Goal: Task Accomplishment & Management: Manage account settings

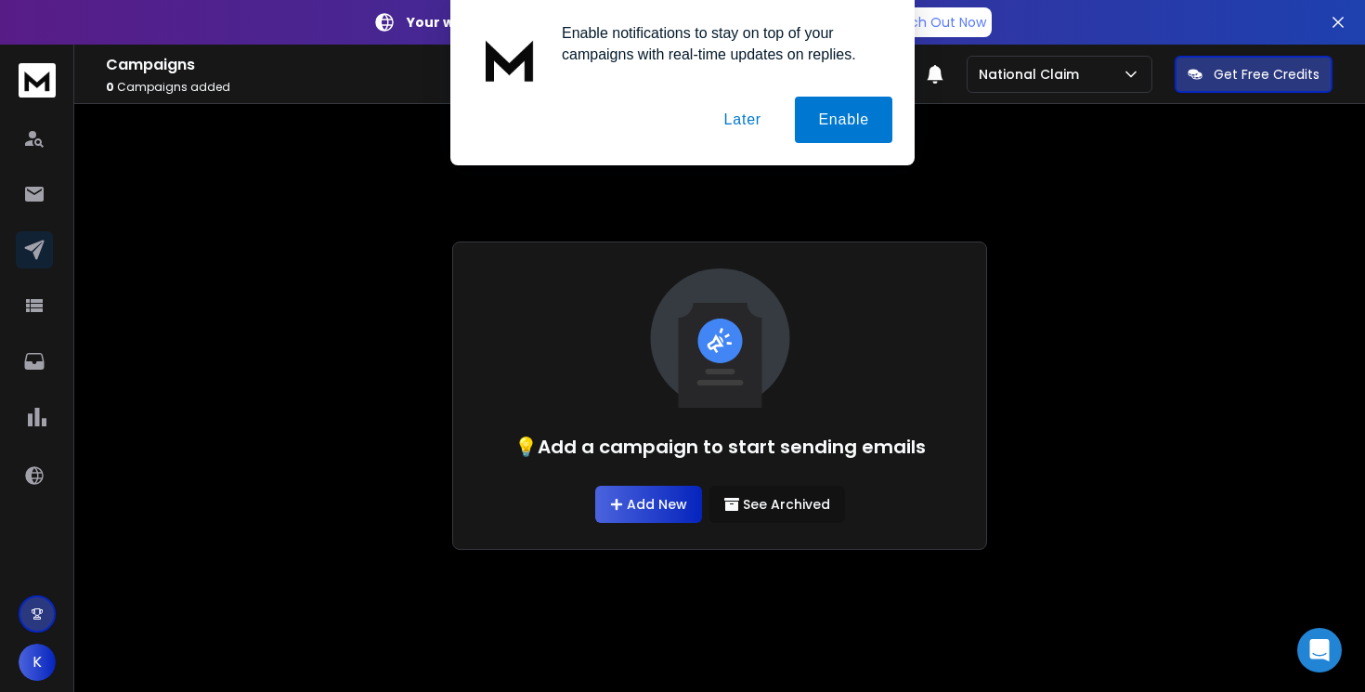
click at [734, 124] on button "Later" at bounding box center [742, 120] width 84 height 46
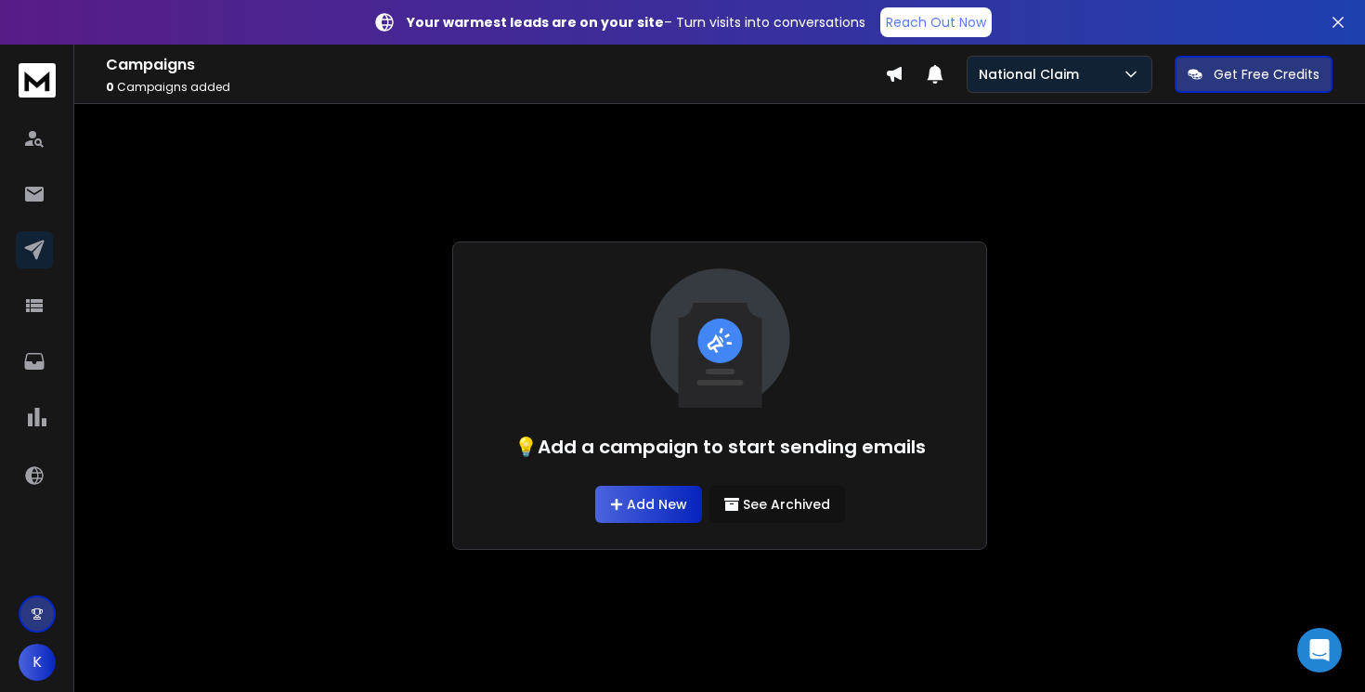
click at [1012, 72] on p "National Claim" at bounding box center [1033, 74] width 108 height 19
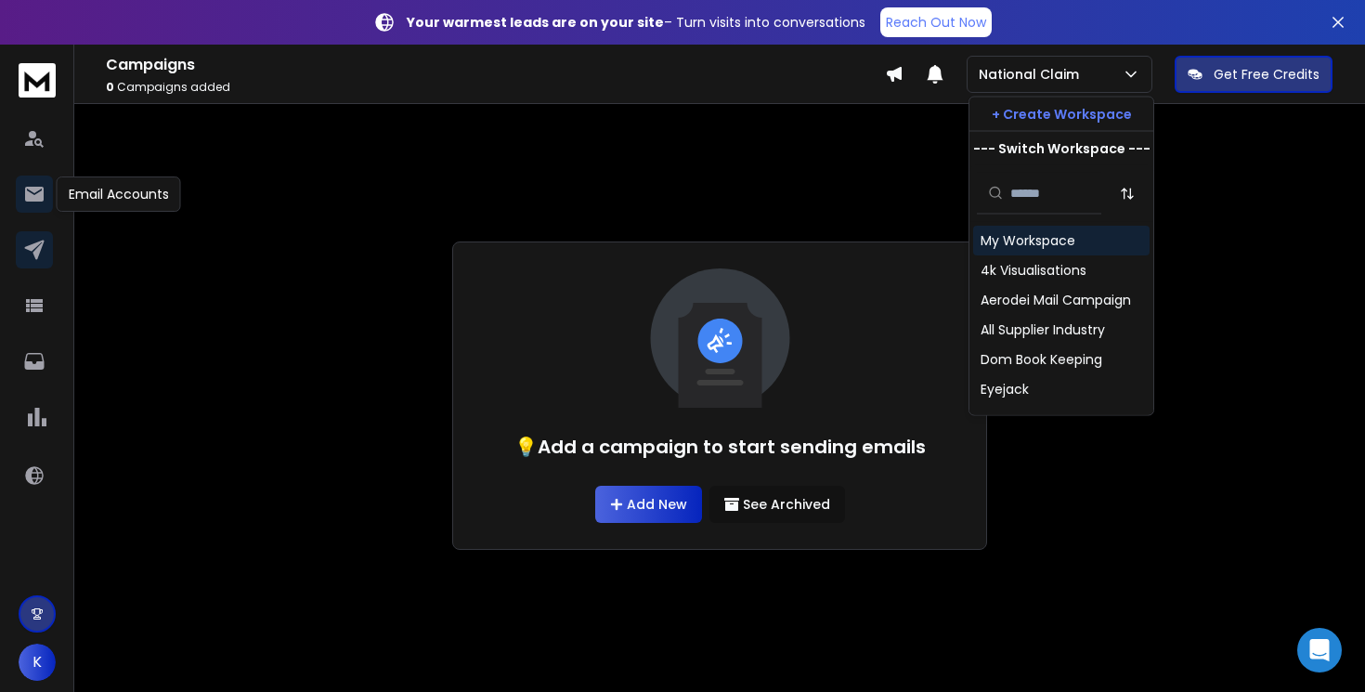
click at [33, 186] on icon at bounding box center [34, 194] width 22 height 22
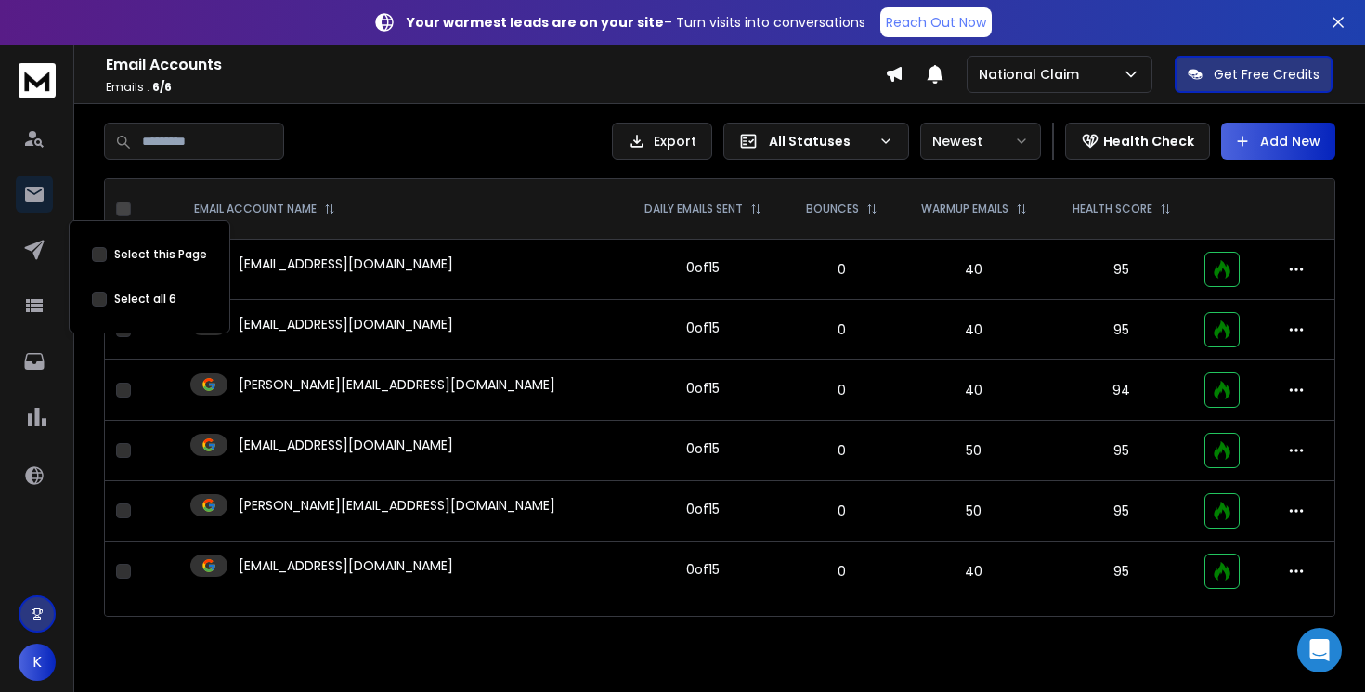
click at [101, 254] on button "Select this Page" at bounding box center [99, 254] width 15 height 15
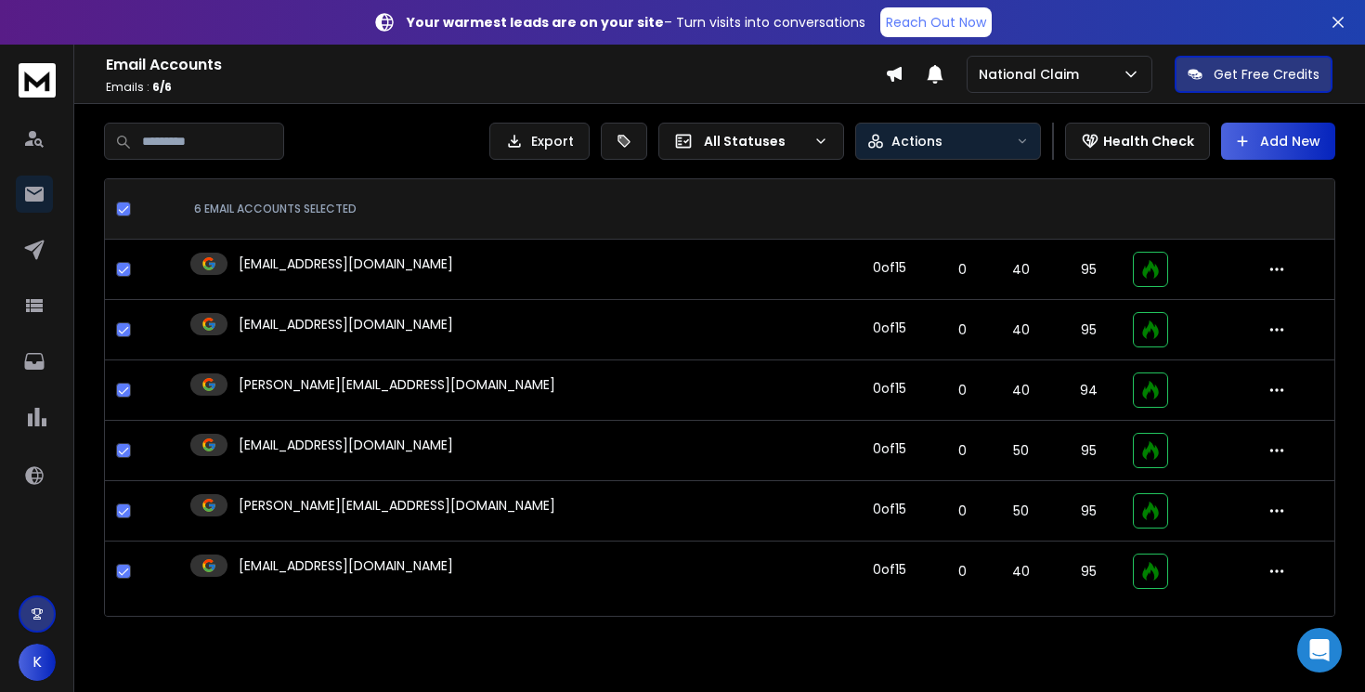
click at [1006, 147] on div "Actions" at bounding box center [938, 141] width 141 height 19
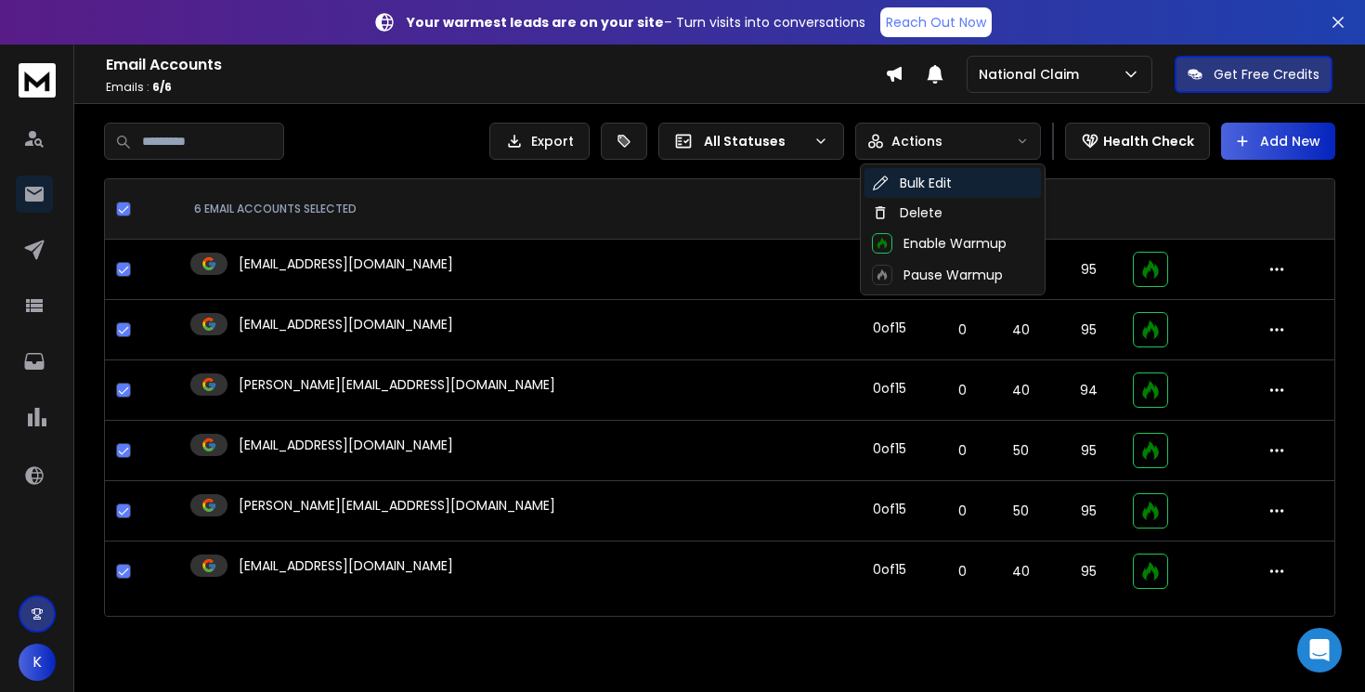
click at [942, 180] on div "Bulk Edit" at bounding box center [912, 183] width 80 height 19
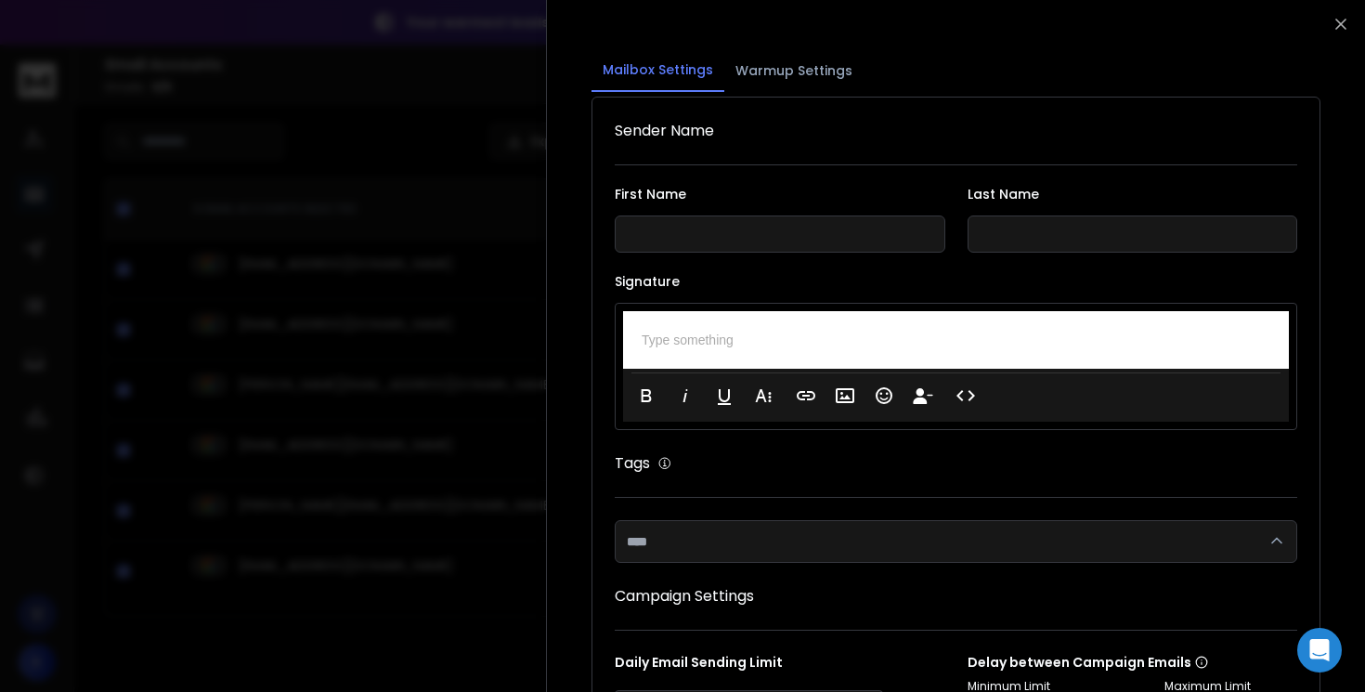
click at [767, 82] on button "Warmup Settings" at bounding box center [793, 70] width 139 height 41
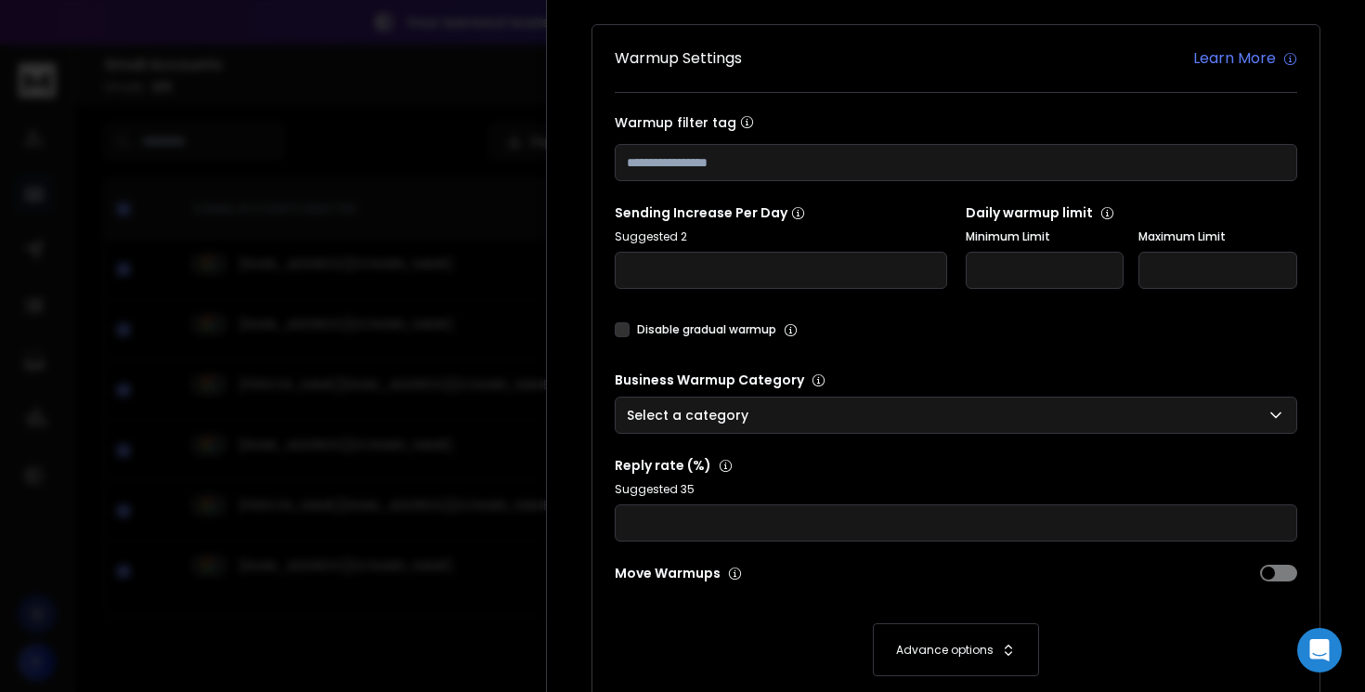
scroll to position [194, 0]
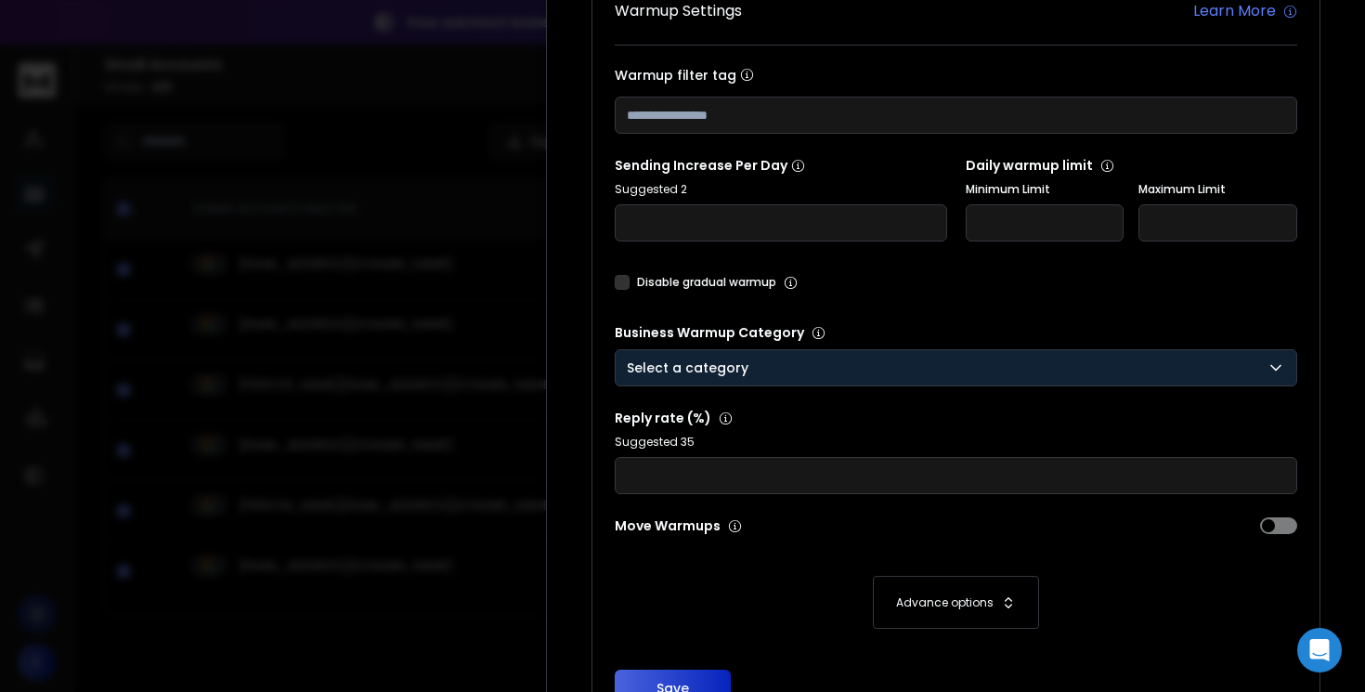
click at [755, 366] on div "Select a category" at bounding box center [956, 368] width 659 height 19
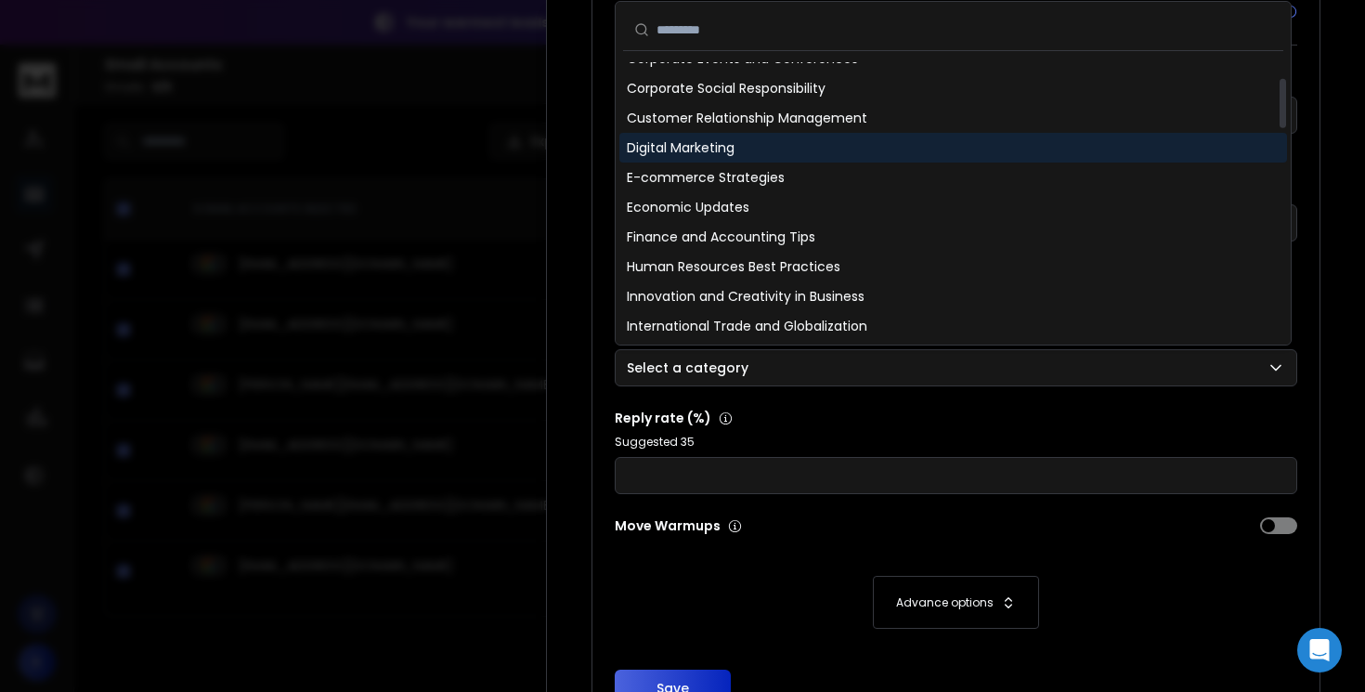
scroll to position [0, 0]
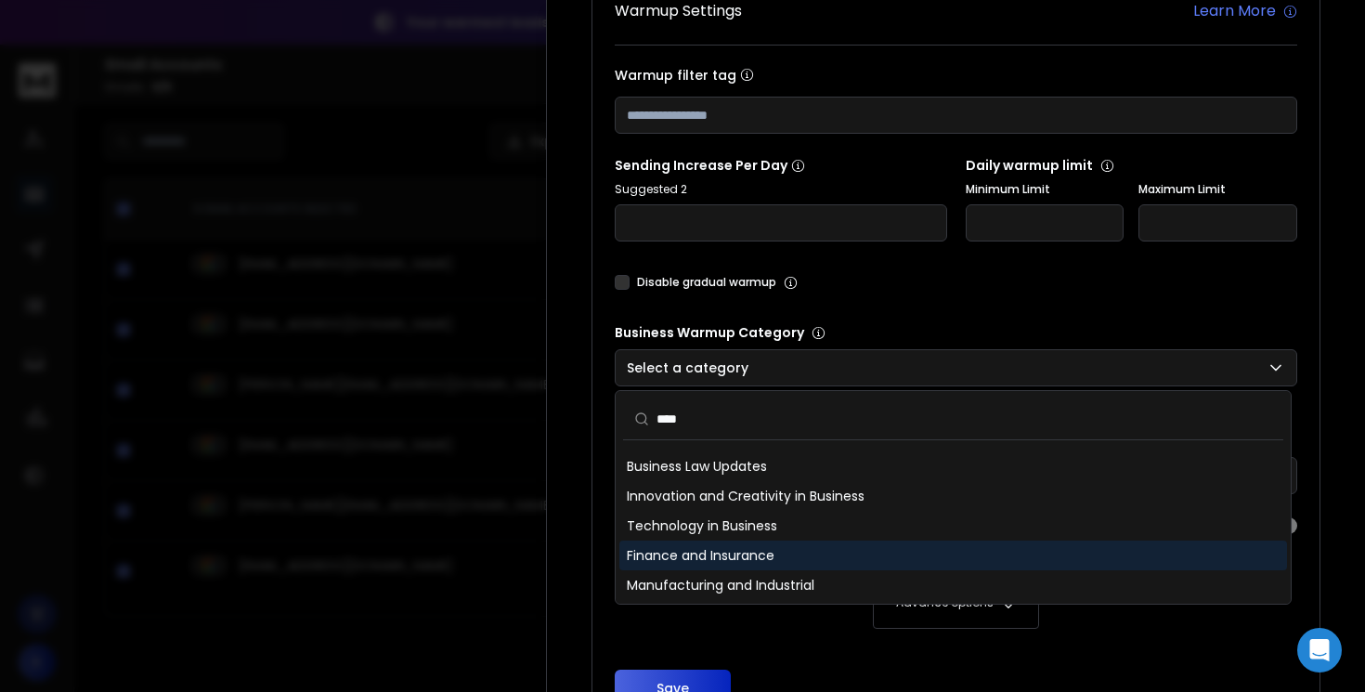
type input "****"
click at [694, 555] on span "Finance and Insurance" at bounding box center [701, 555] width 148 height 19
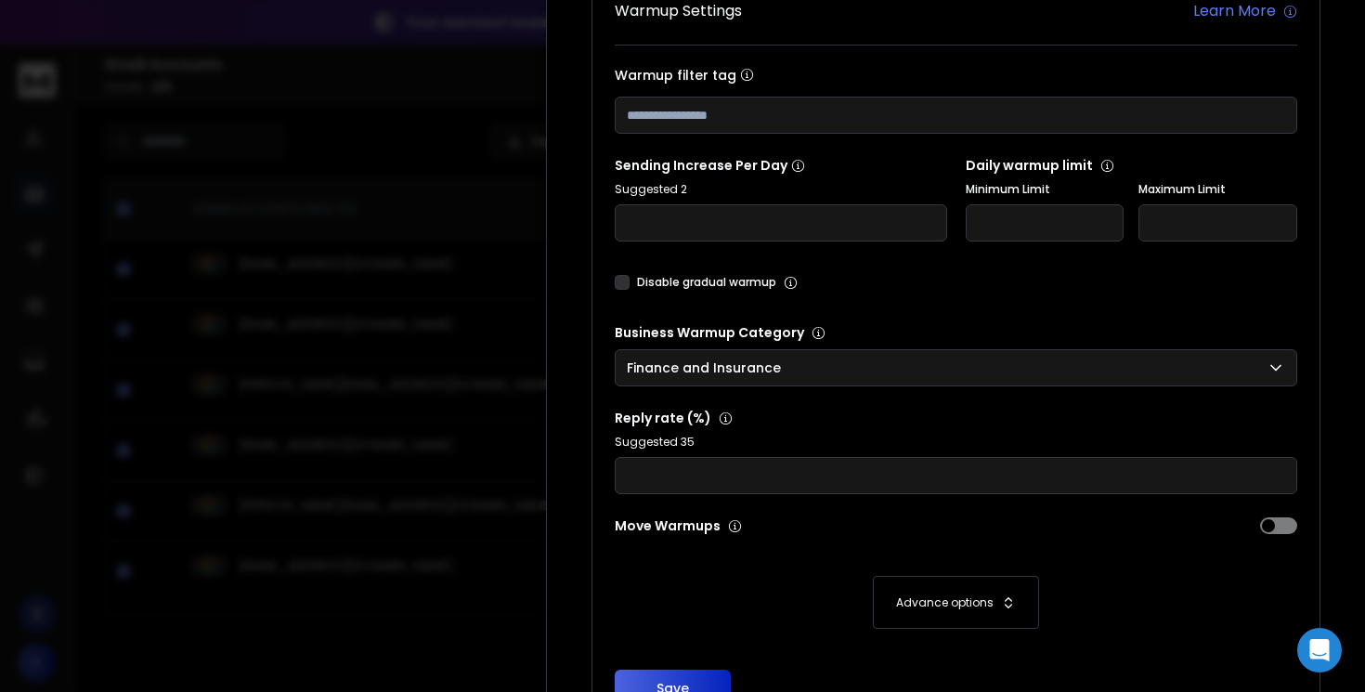
click at [693, 485] on input "number" at bounding box center [956, 475] width 683 height 37
type input "*"
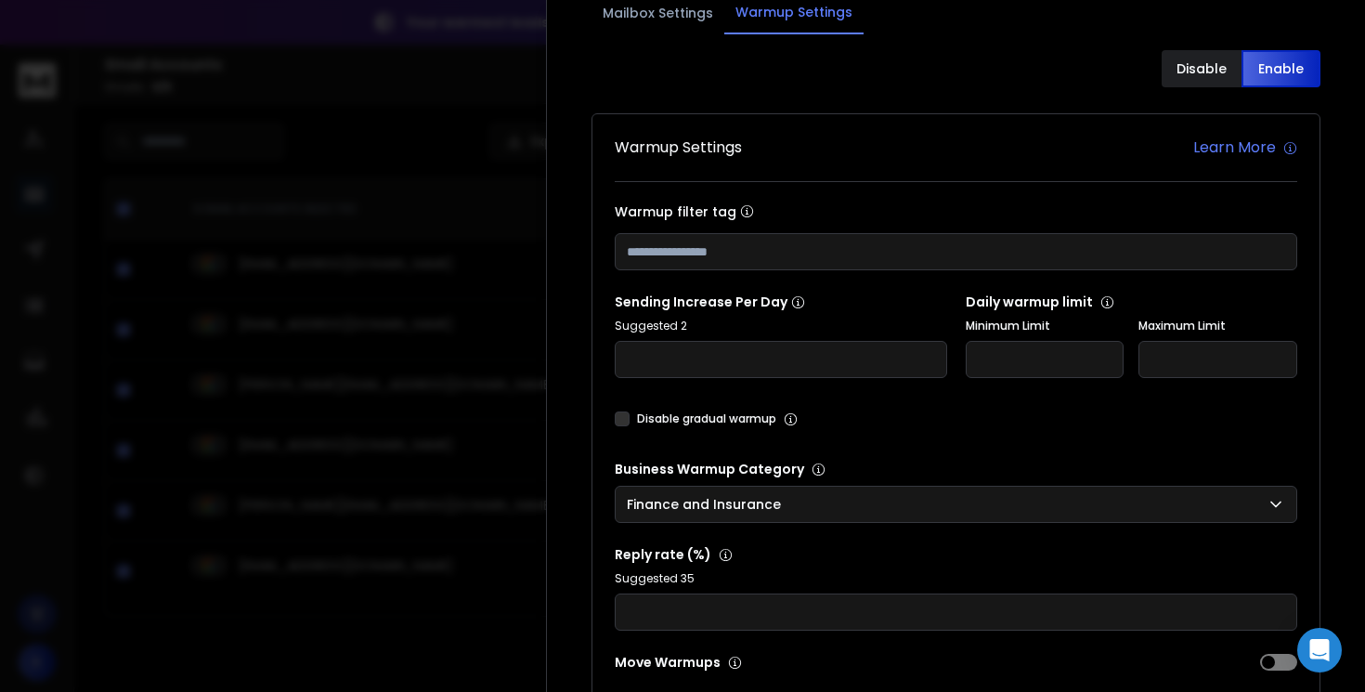
scroll to position [50, 0]
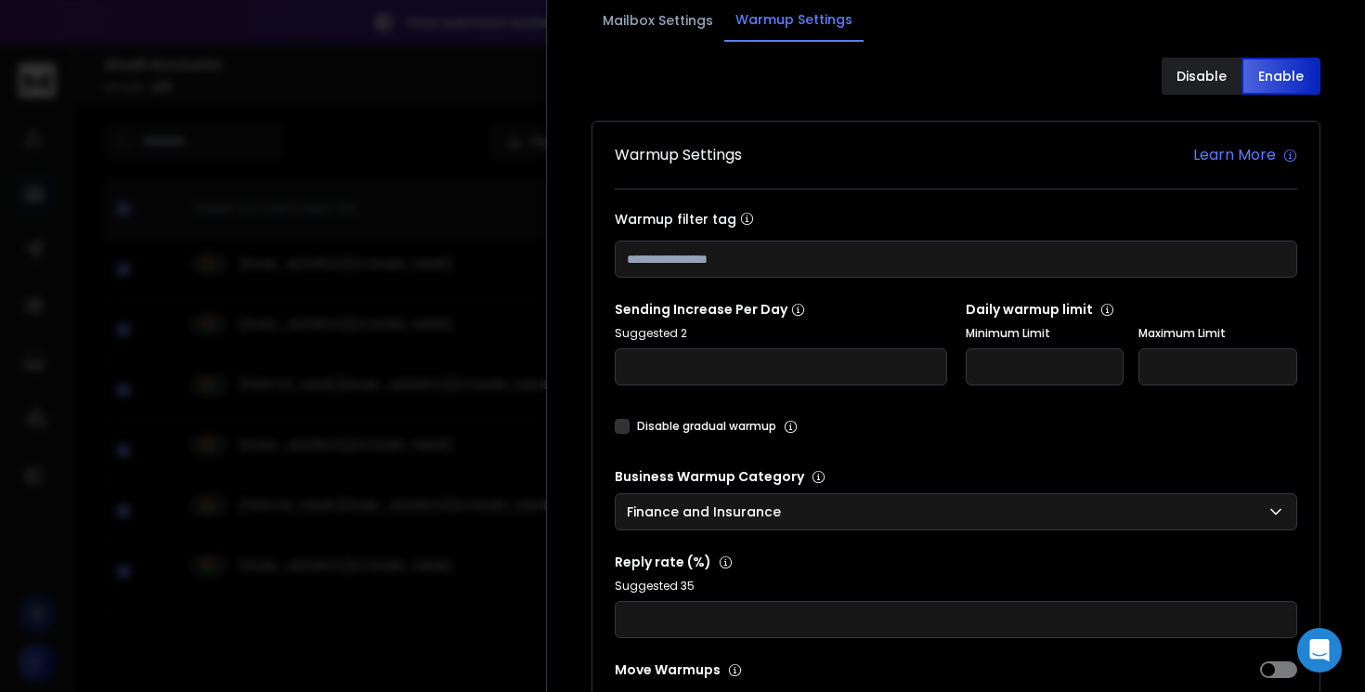
type input "**"
click at [694, 357] on input "number" at bounding box center [781, 366] width 333 height 37
click at [1012, 372] on input "number" at bounding box center [1045, 366] width 159 height 37
click at [727, 370] on input "**" at bounding box center [781, 366] width 333 height 37
type input "*"
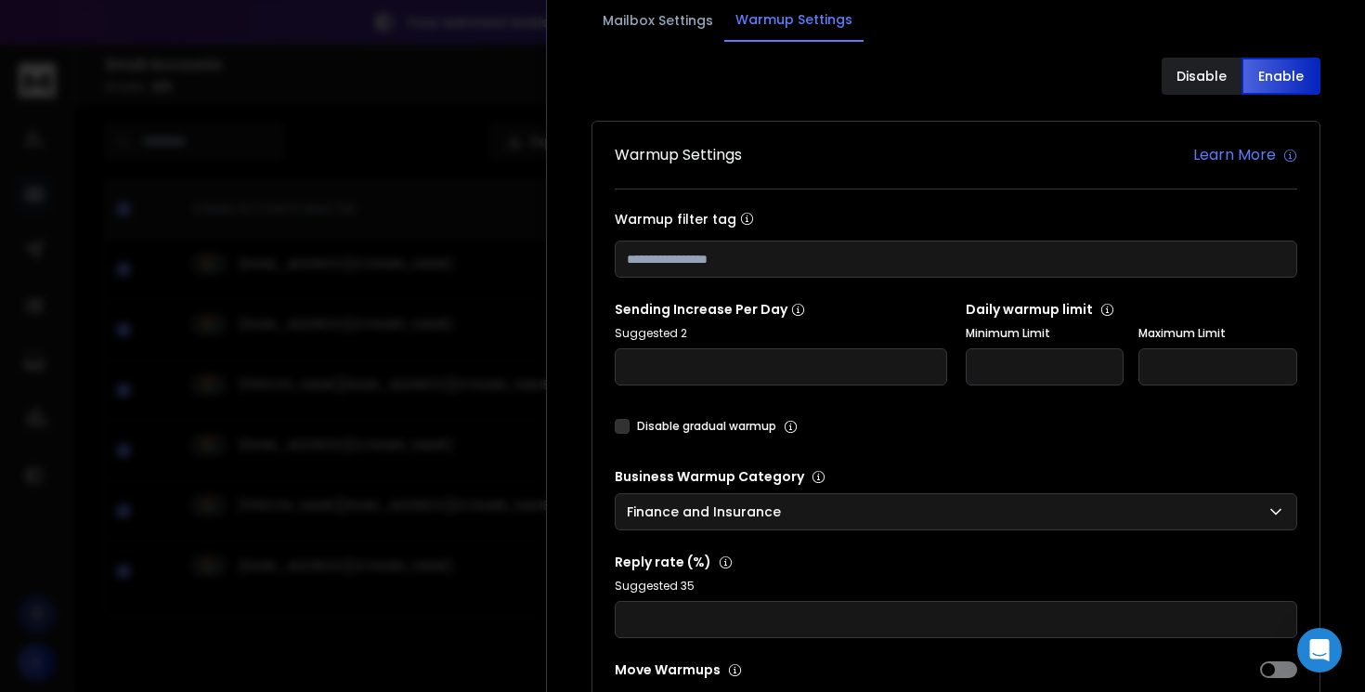
type input "*"
click at [1031, 353] on input "number" at bounding box center [1045, 366] width 159 height 37
type input "**"
click at [1219, 359] on input "number" at bounding box center [1218, 366] width 159 height 37
click at [1135, 439] on div "Disable gradual warmup" at bounding box center [956, 426] width 683 height 37
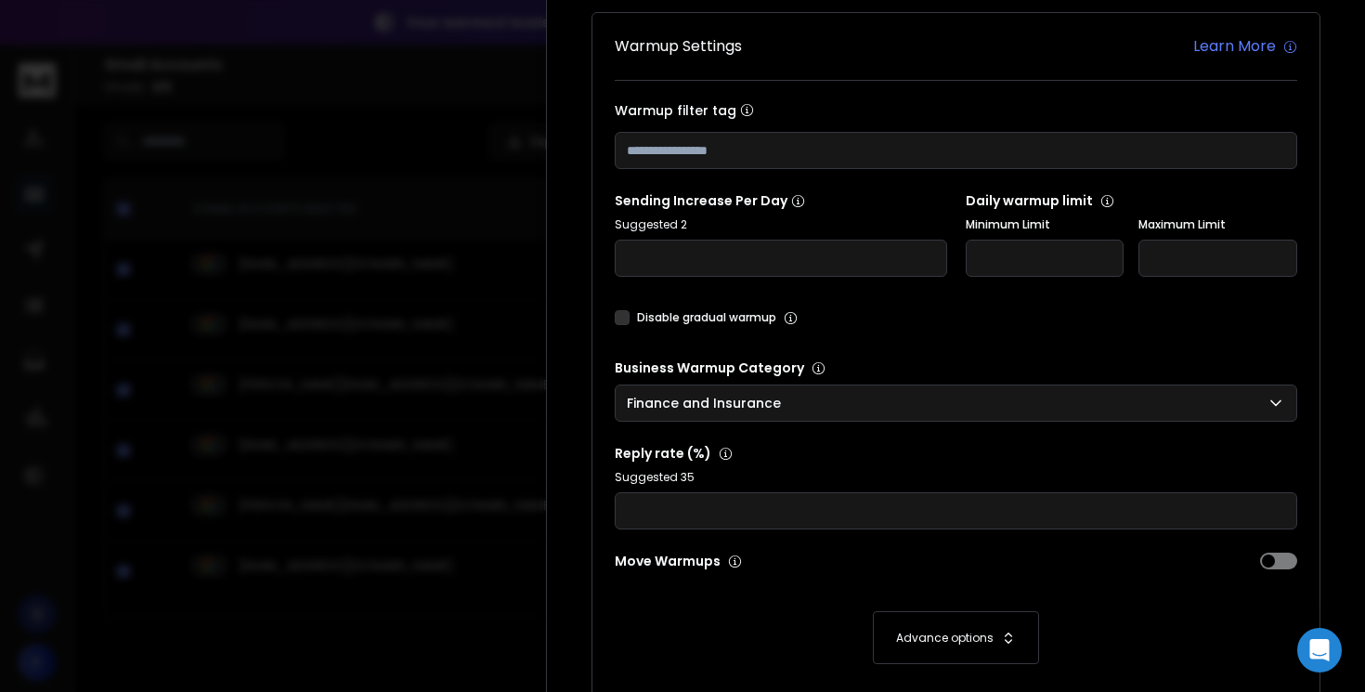
scroll to position [173, 0]
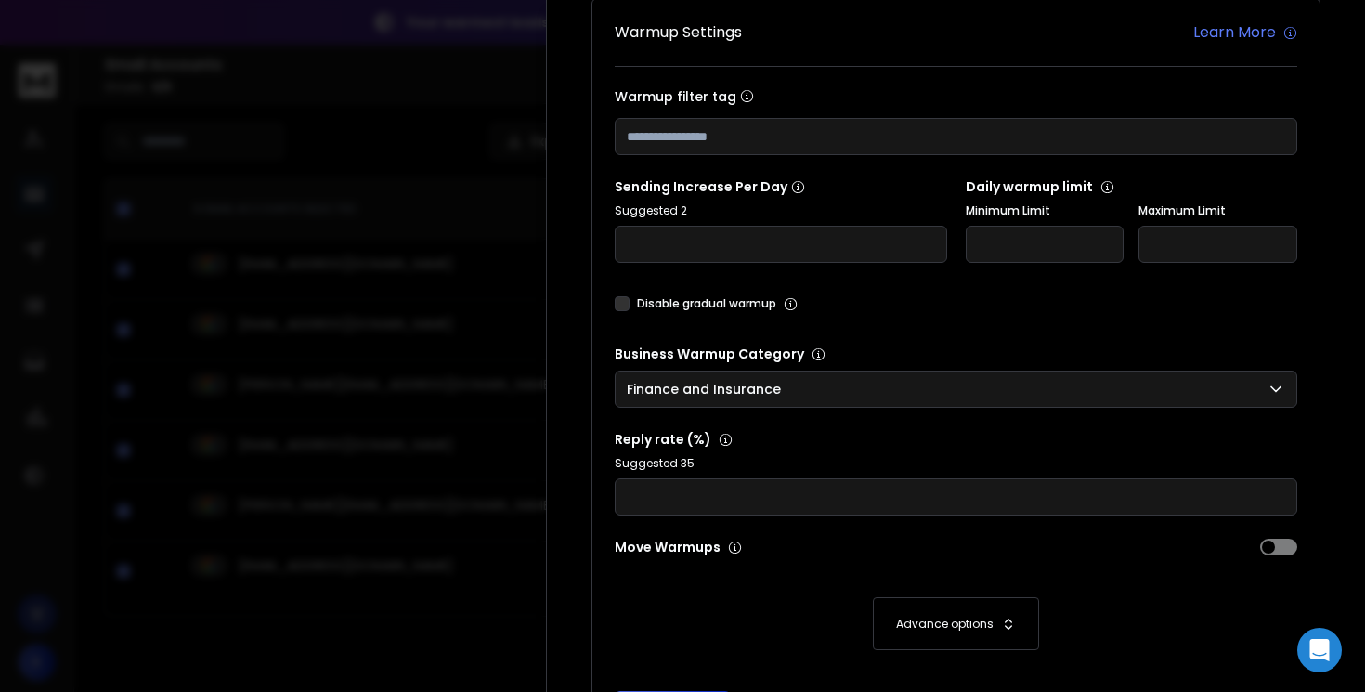
click at [1152, 254] on input "**" at bounding box center [1218, 244] width 159 height 37
type input "**"
click at [1036, 331] on form "Warmup Settings Learn More Warmup filter tag Sending Increase Per Day Suggested…" at bounding box center [956, 374] width 683 height 707
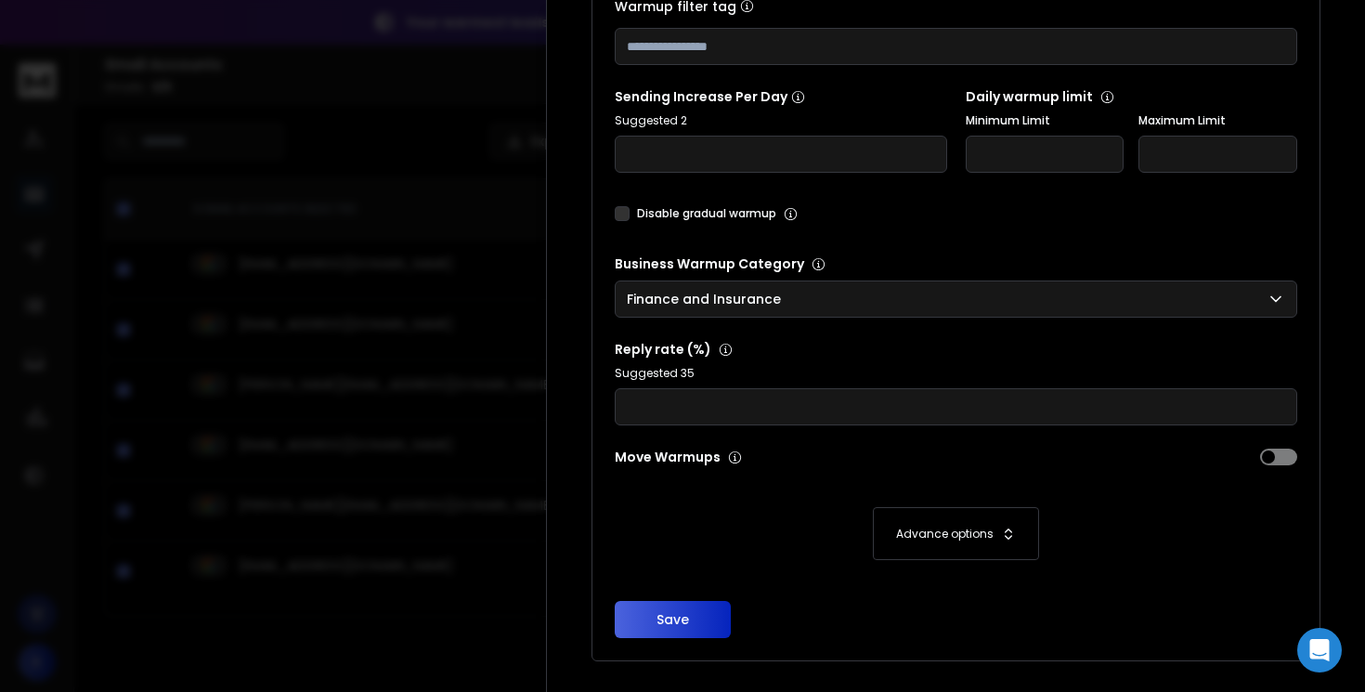
click at [681, 621] on button "Save" at bounding box center [673, 619] width 116 height 37
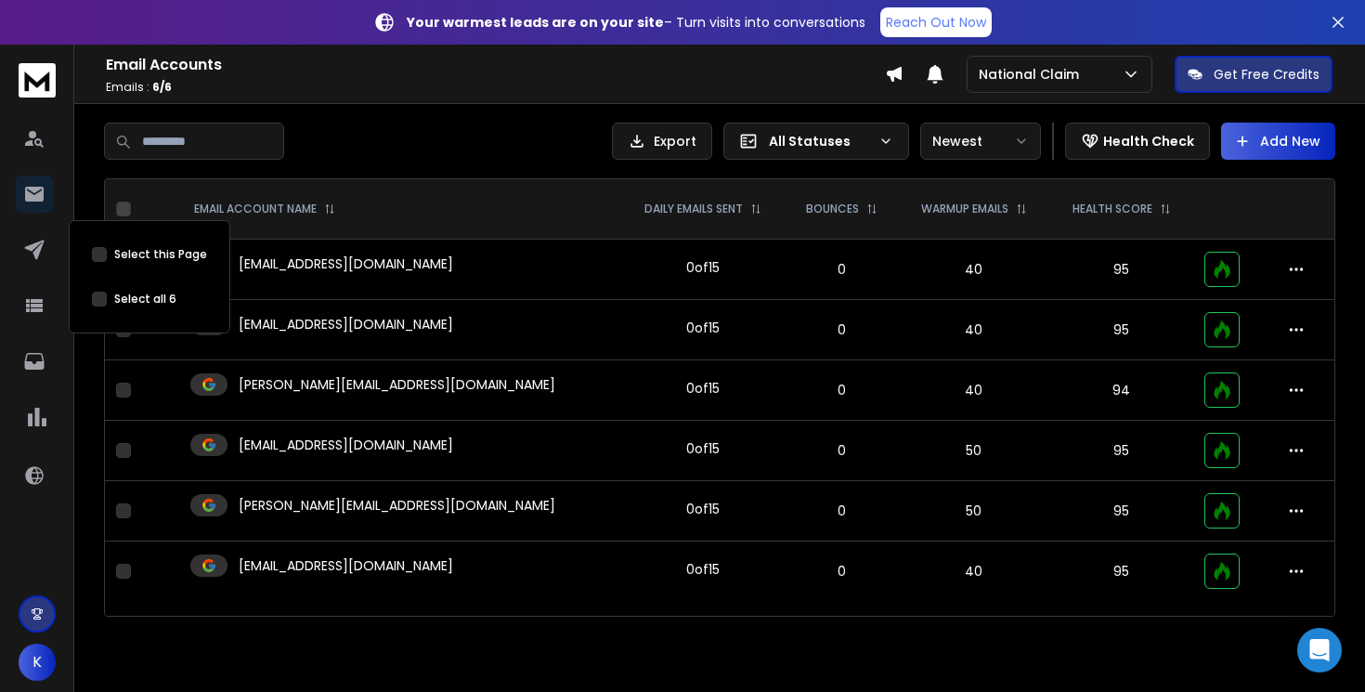
click at [125, 207] on button "Select this Page" at bounding box center [123, 209] width 15 height 15
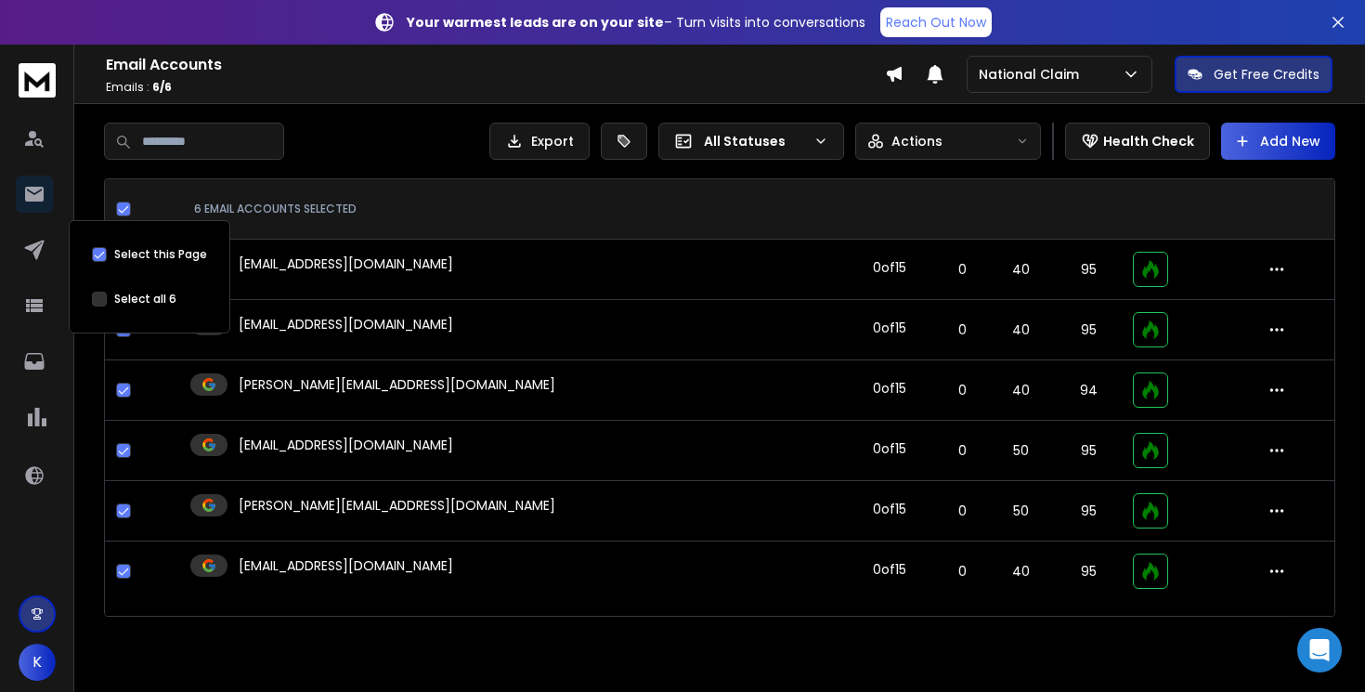
click at [129, 208] on button "Select this Page" at bounding box center [123, 209] width 15 height 15
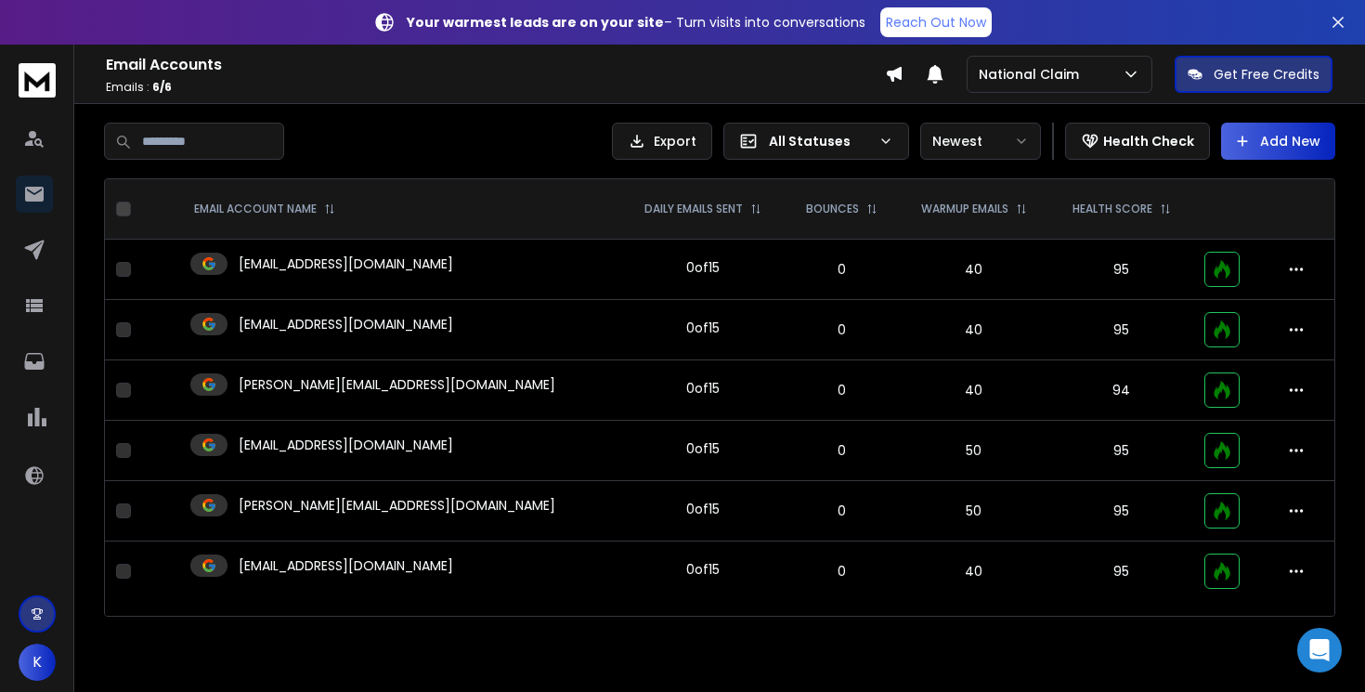
click at [359, 150] on div at bounding box center [352, 141] width 497 height 37
click at [392, 105] on div "Export All Statuses Newest Health Check Add New EMAIL ACCOUNT NAME DAILY EMAILS…" at bounding box center [719, 369] width 1291 height 531
click at [1344, 12] on div at bounding box center [1338, 22] width 17 height 45
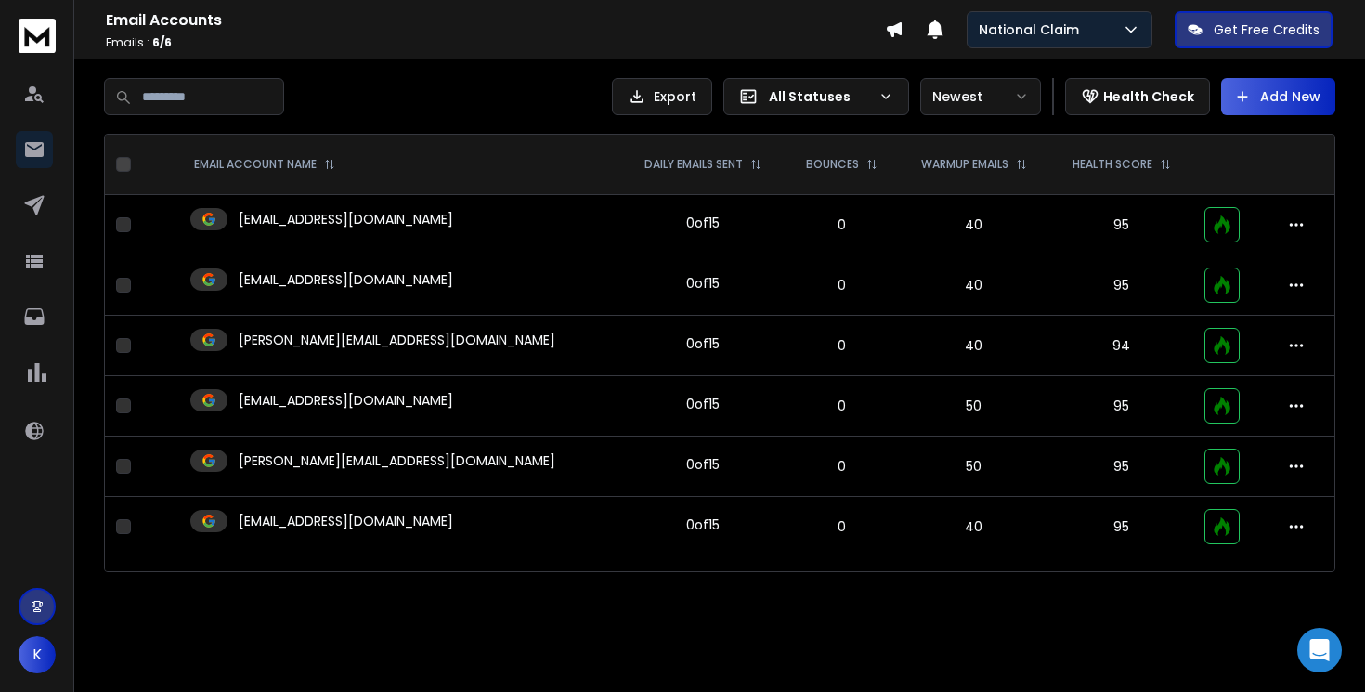
click at [1071, 32] on p "National Claim" at bounding box center [1033, 29] width 108 height 19
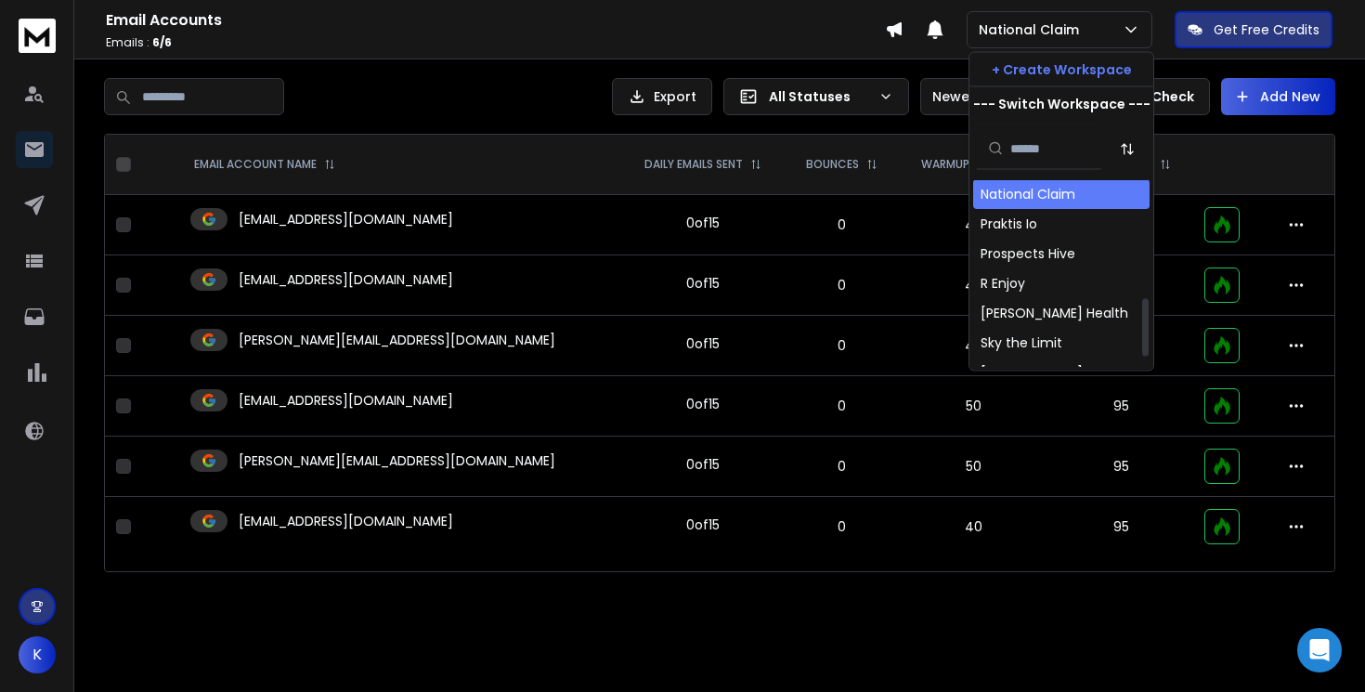
scroll to position [378, 0]
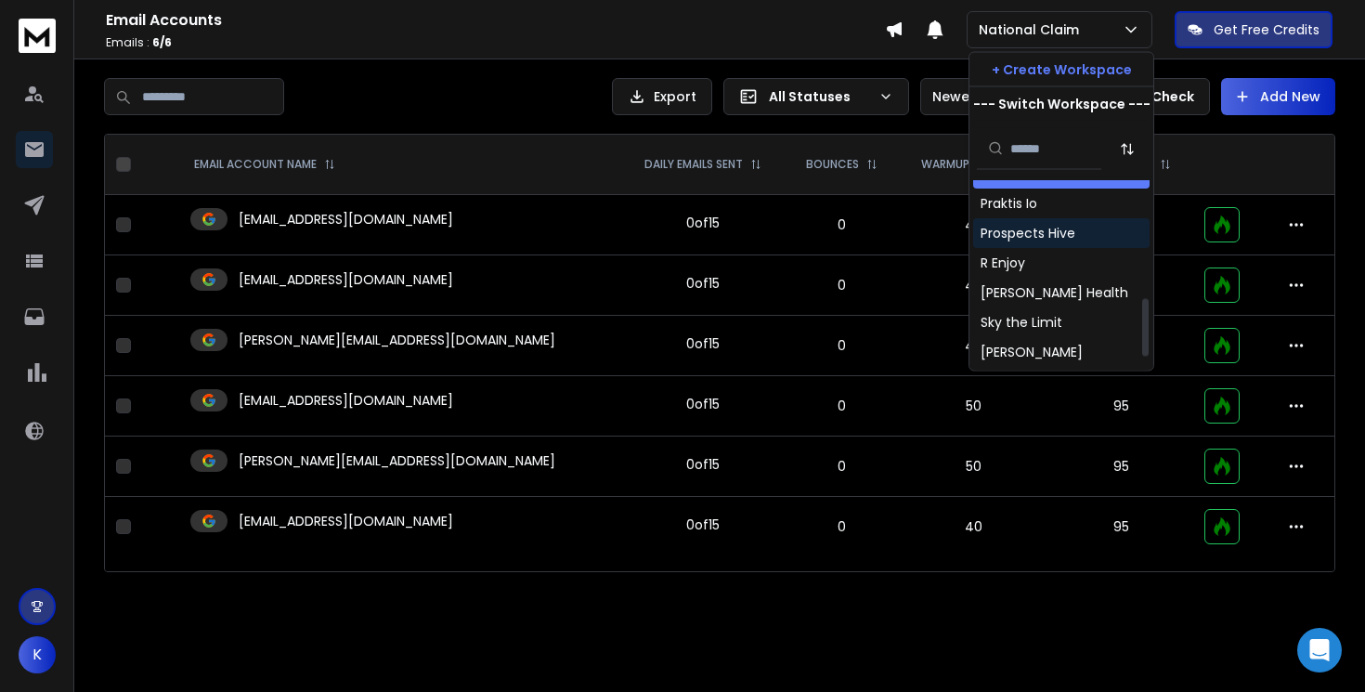
click at [1037, 227] on div "Prospects Hive" at bounding box center [1028, 234] width 95 height 19
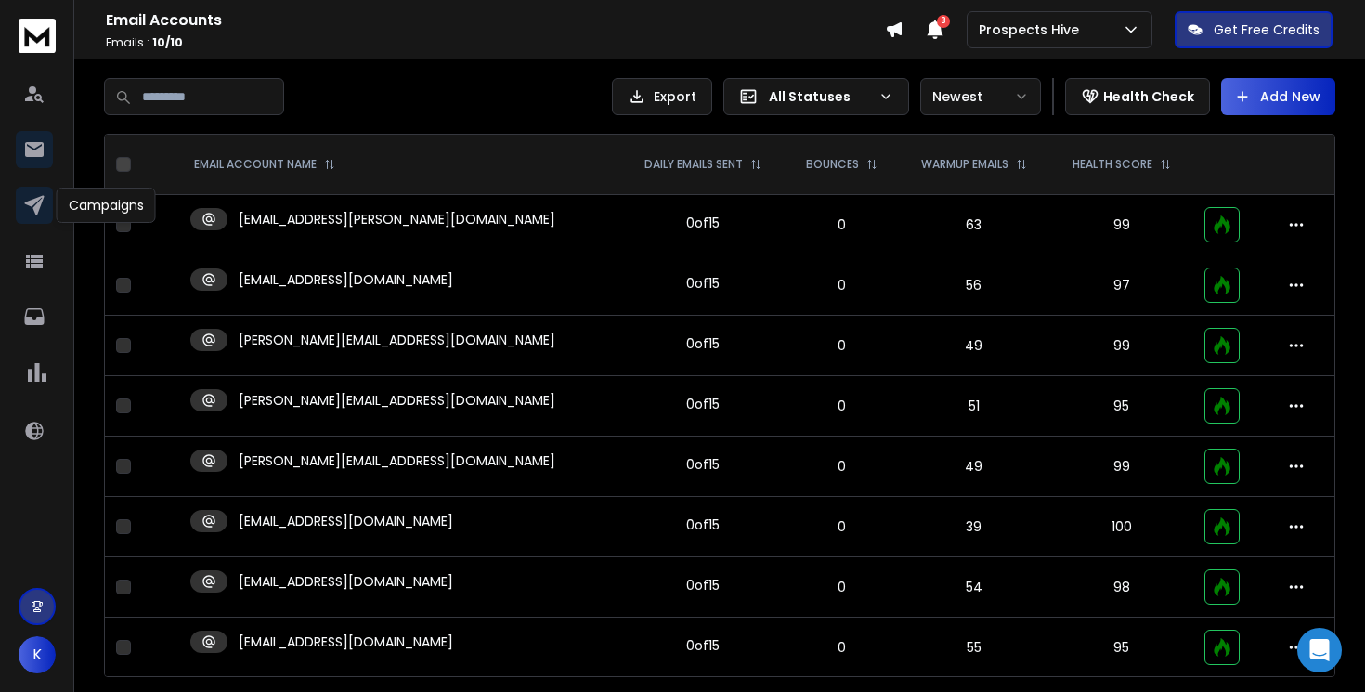
click at [34, 213] on icon at bounding box center [34, 205] width 20 height 20
